Goal: Task Accomplishment & Management: Use online tool/utility

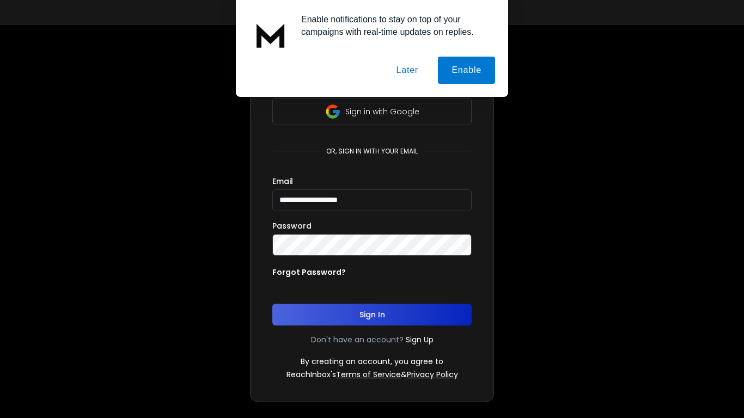
type input "**********"
click at [372, 314] on button "Sign In" at bounding box center [371, 315] width 199 height 22
